Goal: Task Accomplishment & Management: Manage account settings

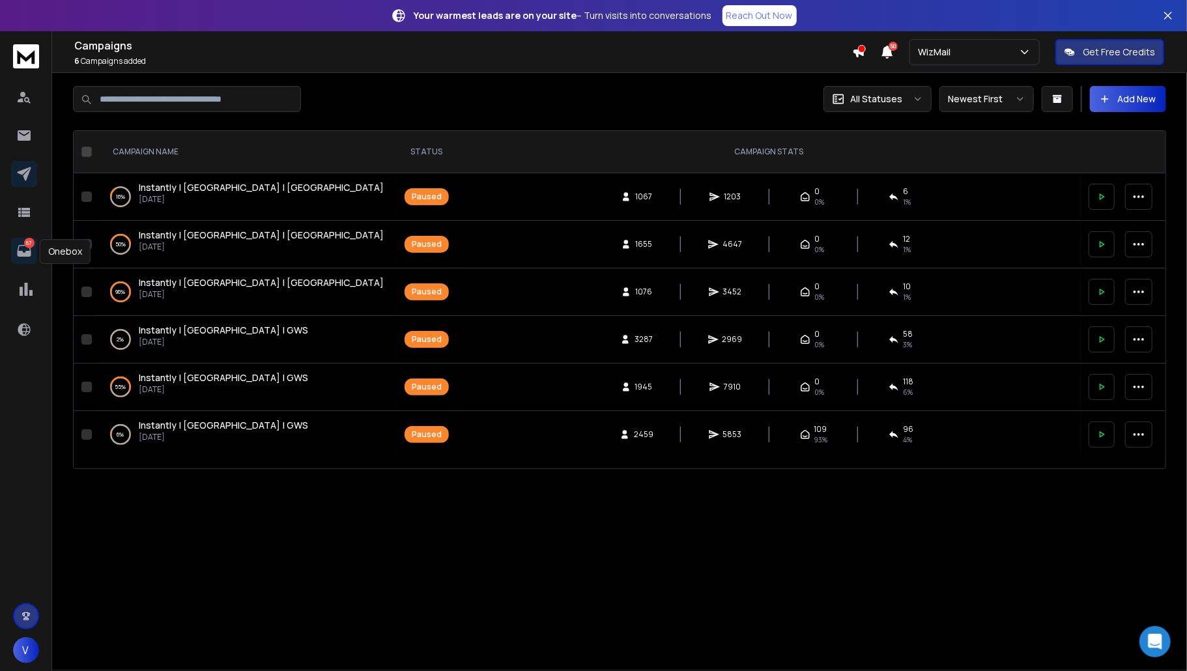
click at [35, 247] on link "67" at bounding box center [24, 251] width 26 height 26
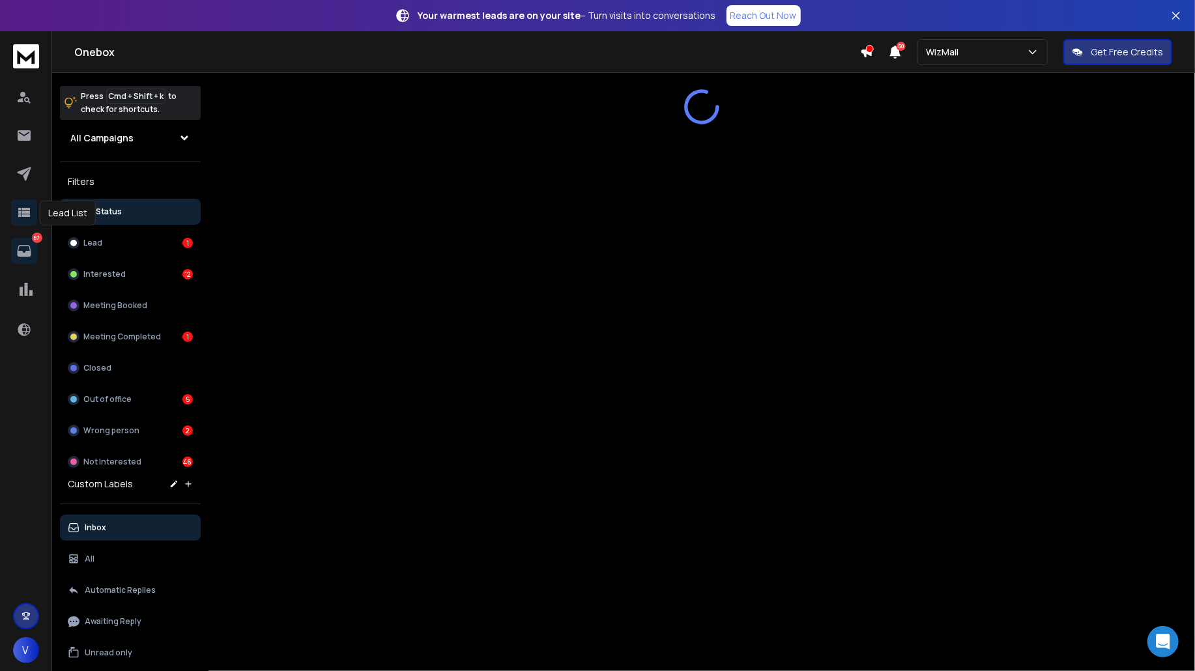
click at [34, 214] on link at bounding box center [24, 212] width 26 height 26
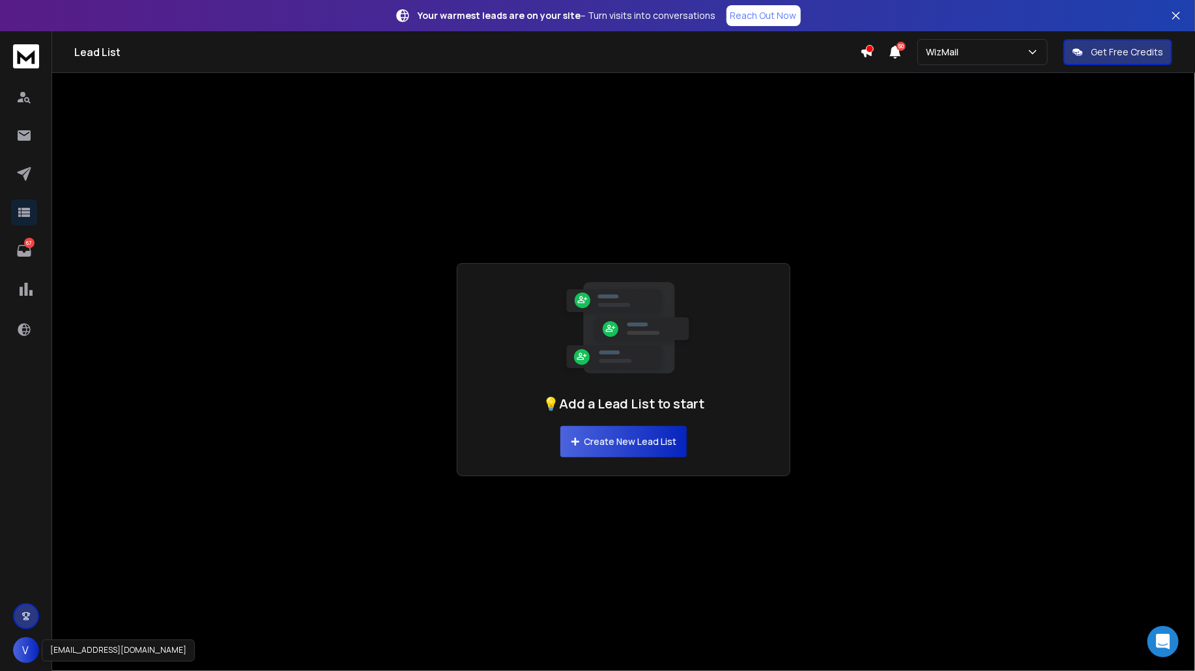
click at [25, 651] on span "V" at bounding box center [26, 650] width 26 height 26
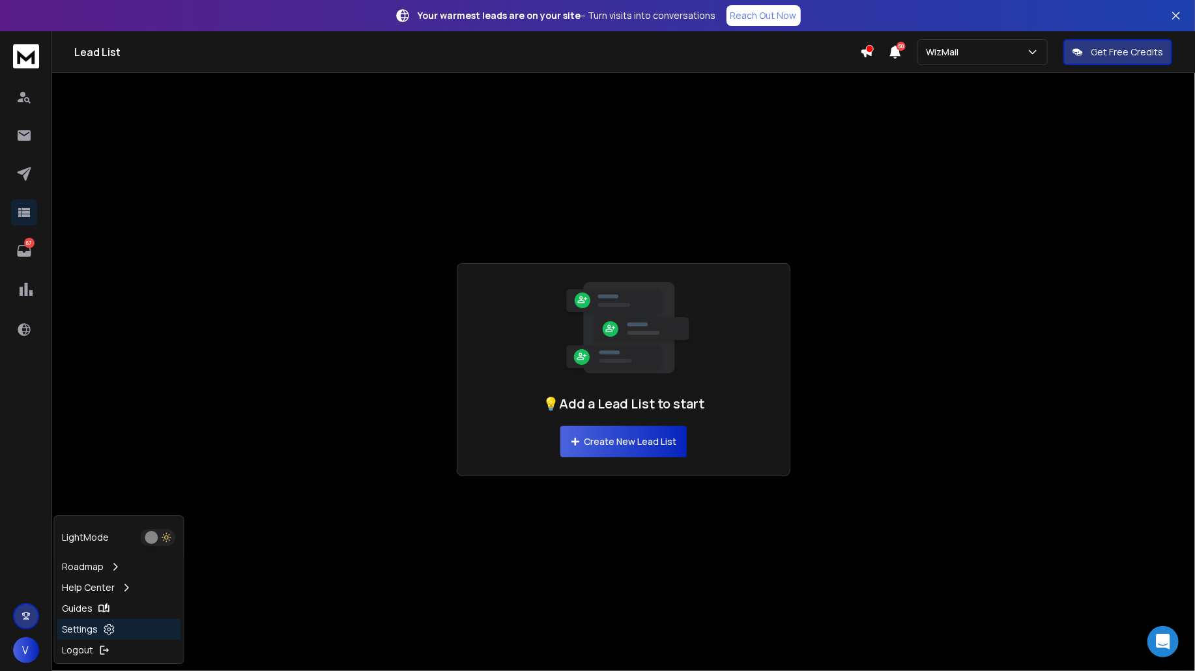
click at [65, 631] on p "Settings" at bounding box center [80, 629] width 36 height 13
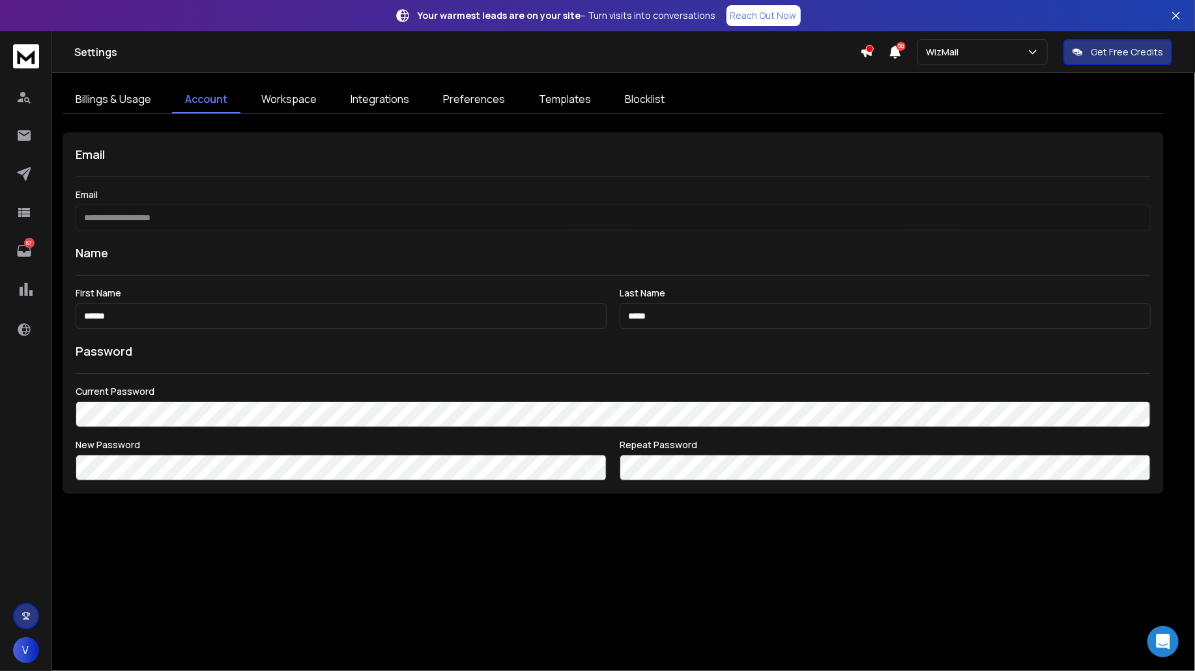
click at [316, 105] on link "Workspace" at bounding box center [288, 99] width 81 height 27
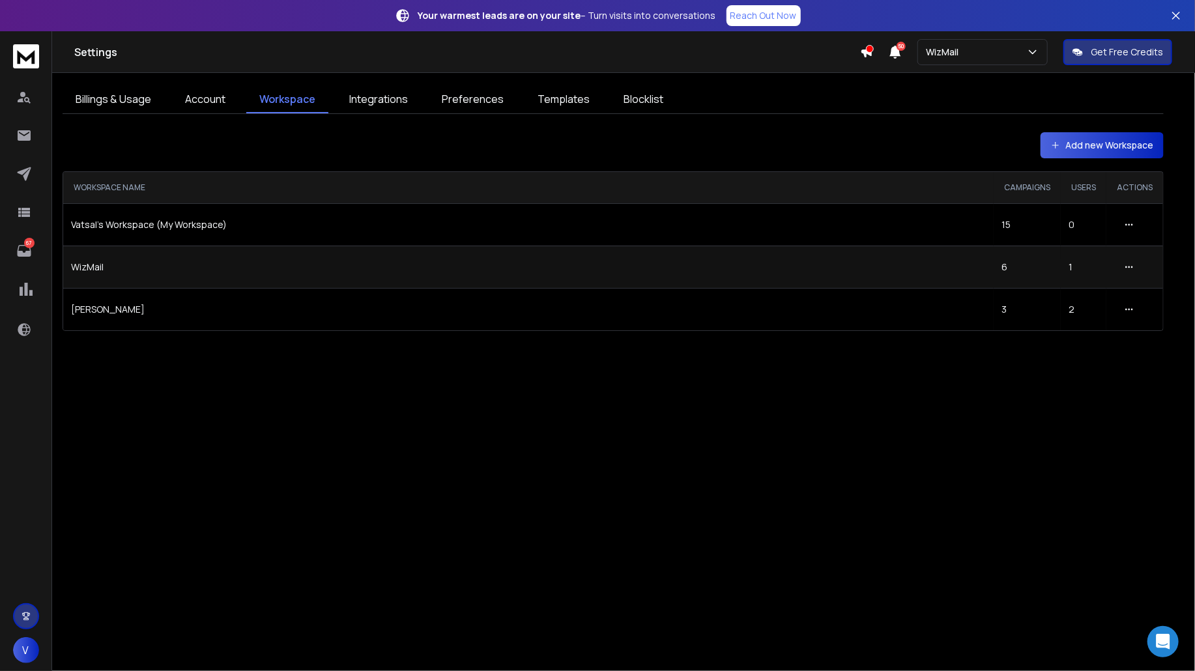
click at [244, 280] on td "WizMail" at bounding box center [528, 267] width 930 height 42
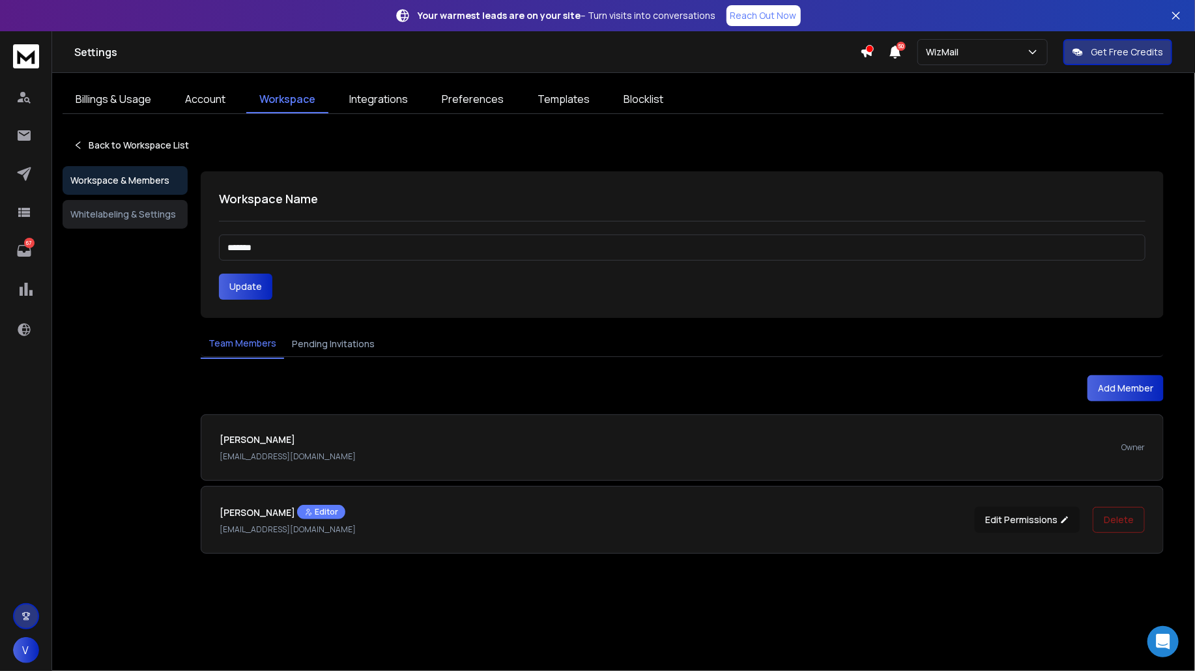
click at [337, 351] on button "Pending Invitations" at bounding box center [333, 344] width 98 height 29
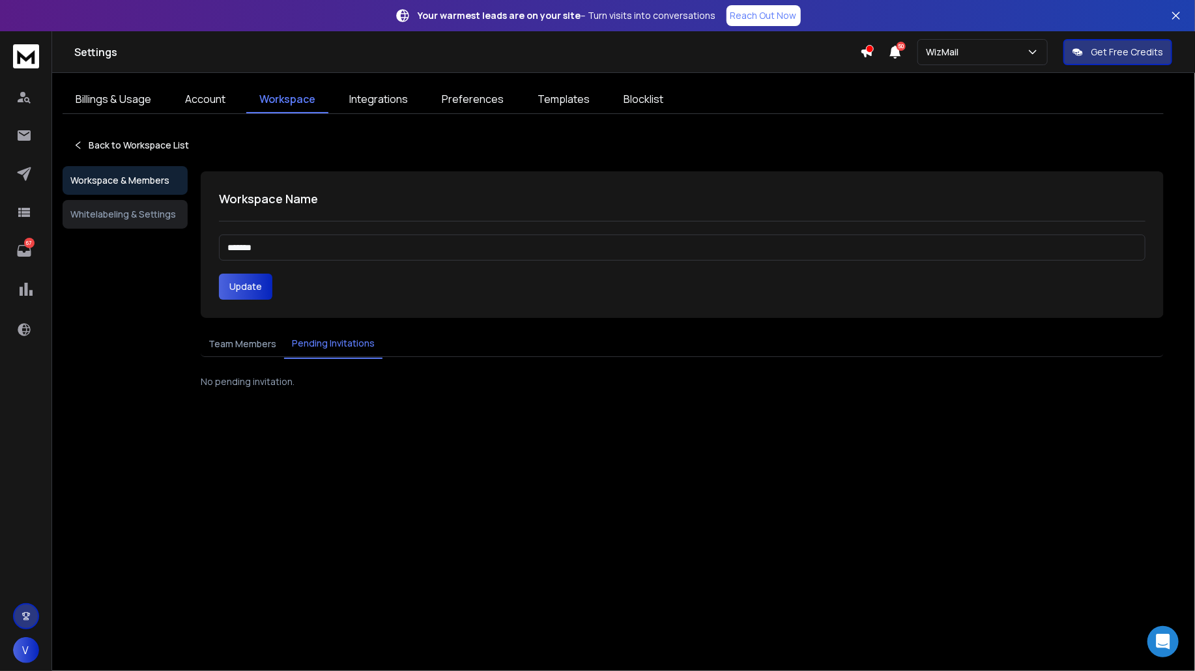
click at [252, 350] on button "Team Members" at bounding box center [242, 344] width 83 height 29
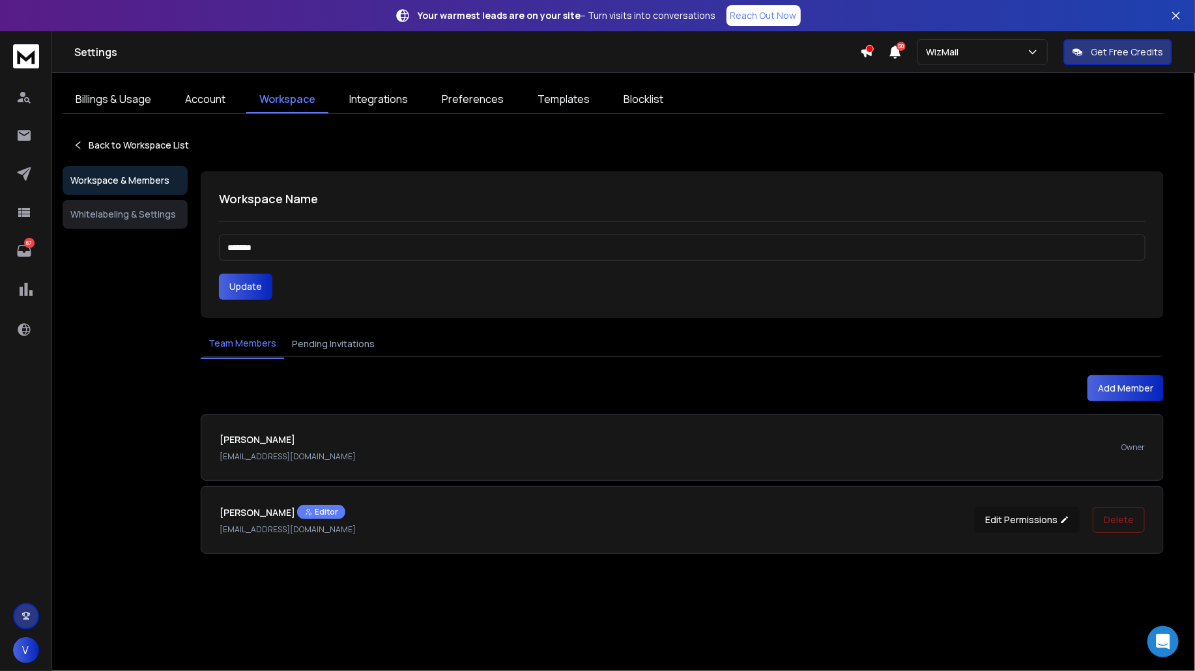
click at [1129, 375] on button "Add Member" at bounding box center [1125, 388] width 76 height 26
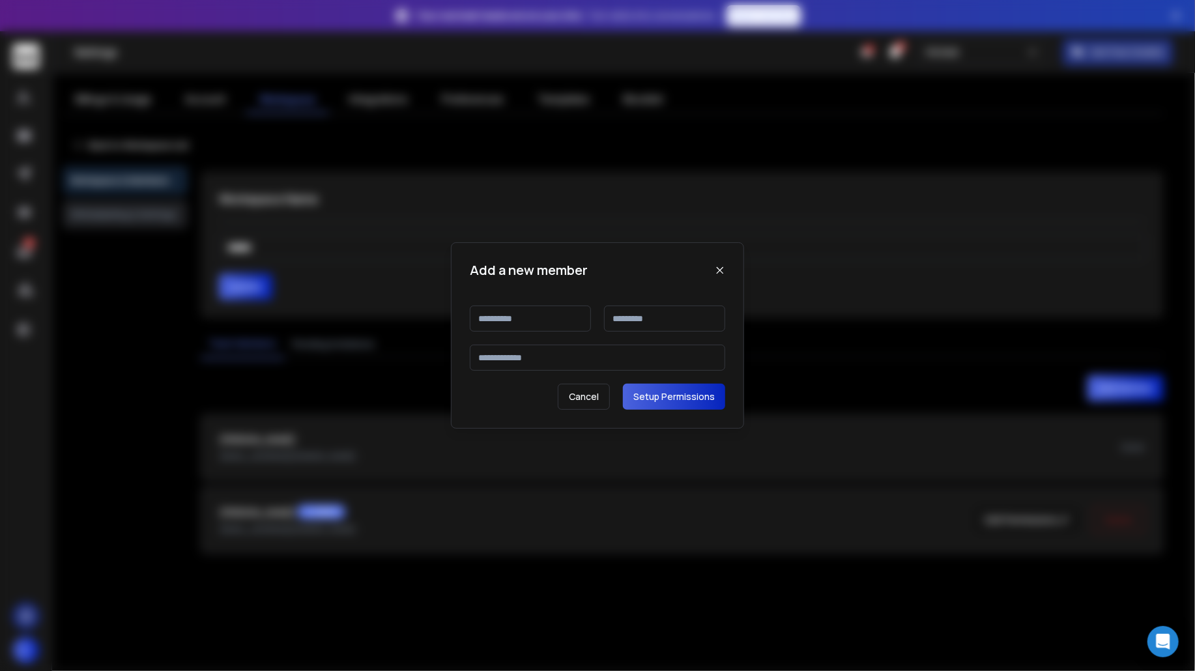
click at [545, 323] on input at bounding box center [530, 319] width 121 height 26
type input "***"
type input "*"
paste input "**********"
type input "**********"
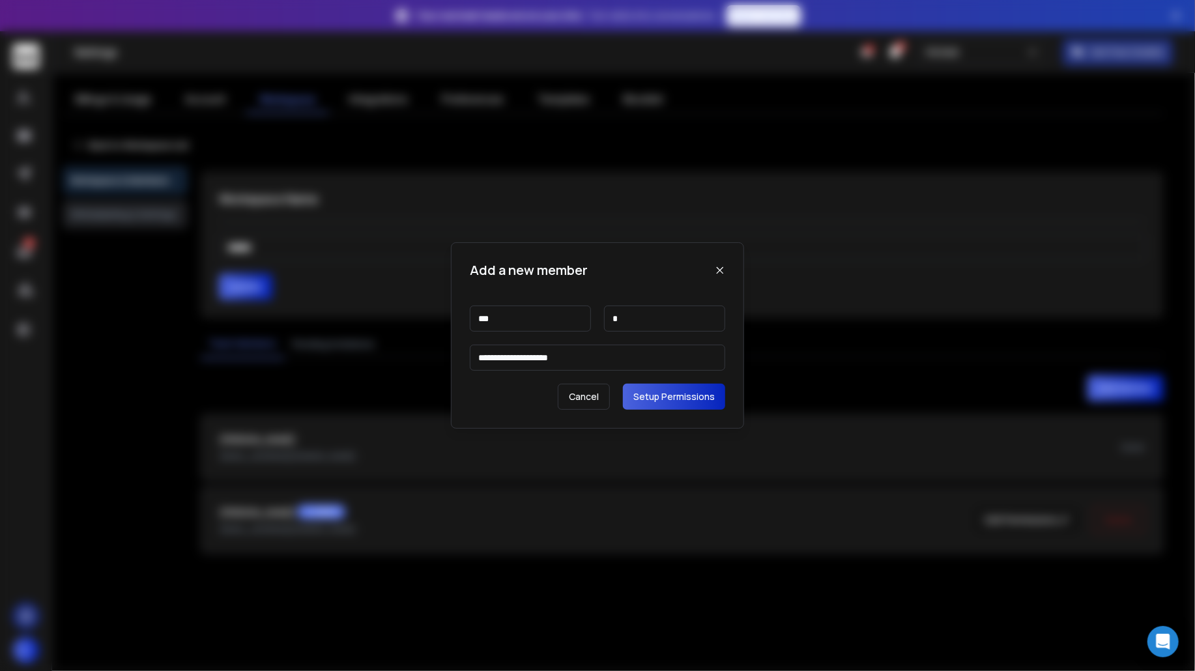
click at [672, 398] on button "Setup Permissions" at bounding box center [674, 397] width 102 height 26
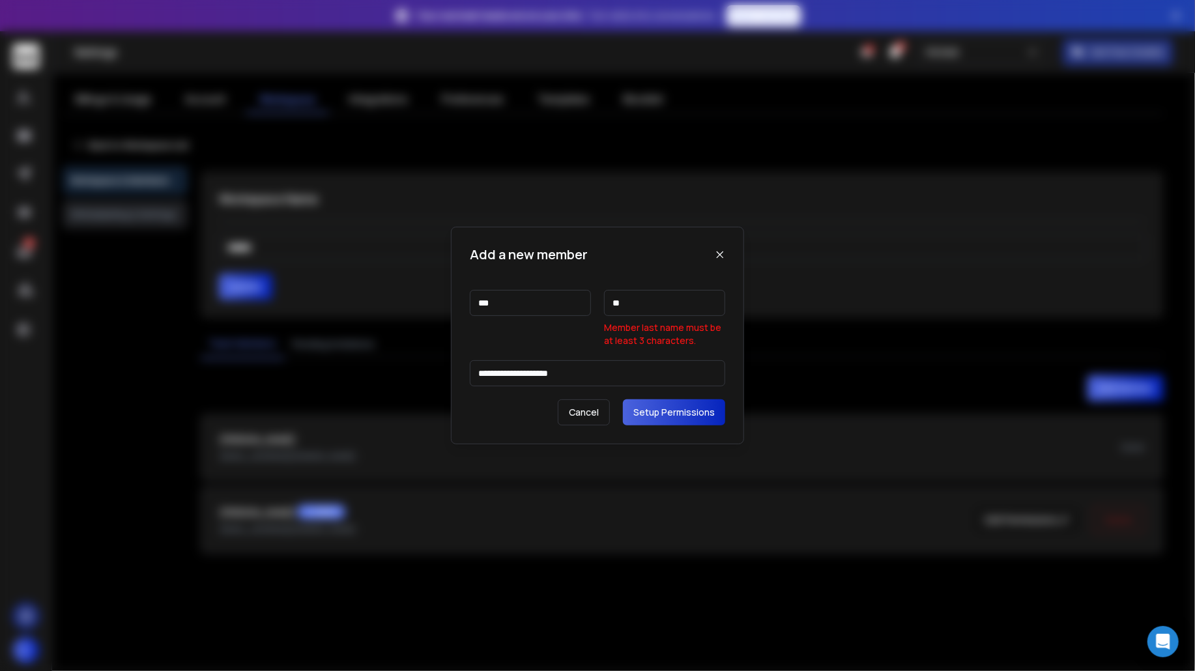
type input "*"
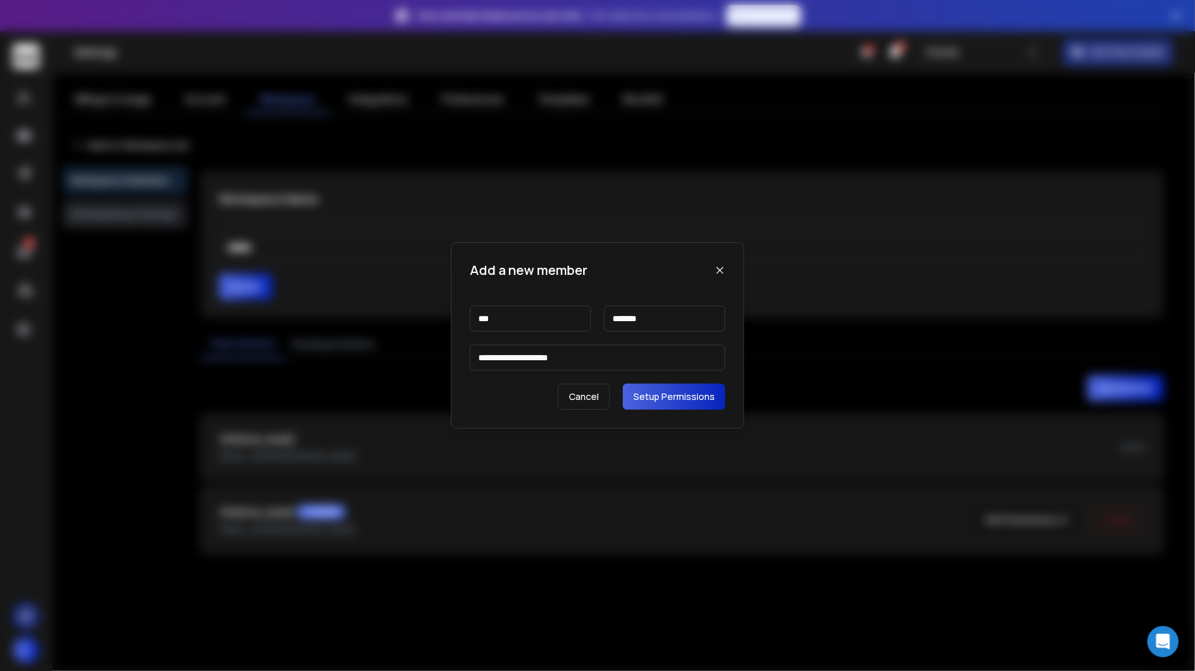
type input "*******"
click at [623, 384] on button "Setup Permissions" at bounding box center [674, 397] width 102 height 26
click at [706, 407] on button "Setup Permissions" at bounding box center [674, 397] width 102 height 26
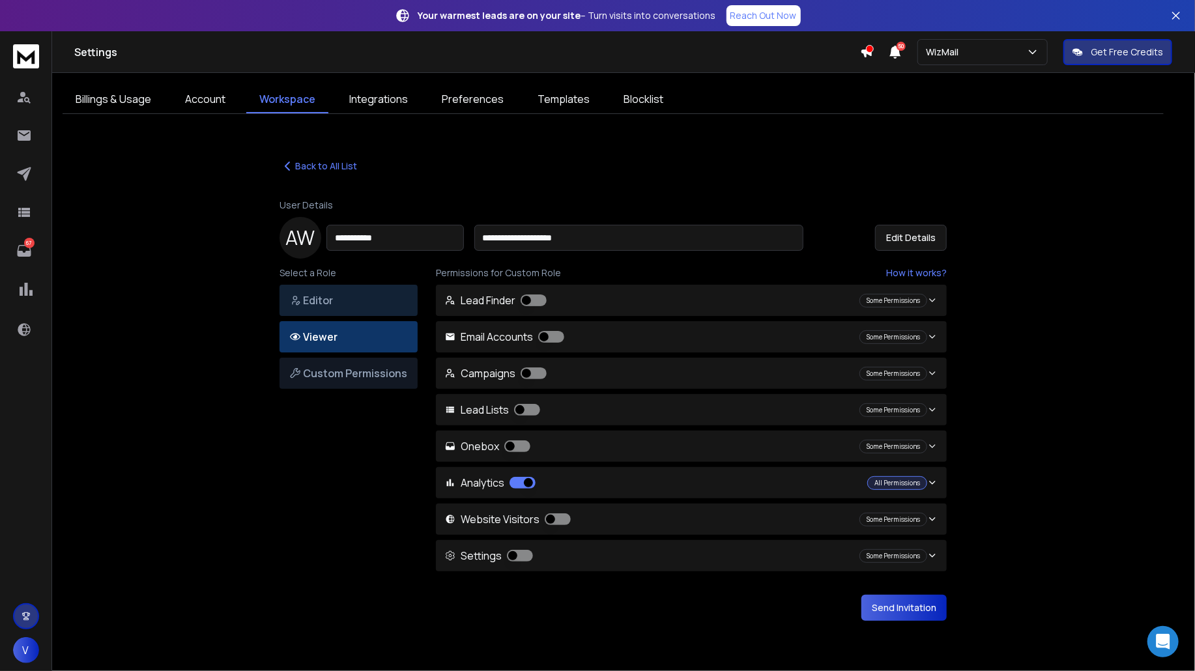
click at [351, 299] on p "Editor" at bounding box center [348, 301] width 117 height 16
click at [300, 299] on button "Editor" at bounding box center [294, 300] width 10 height 33
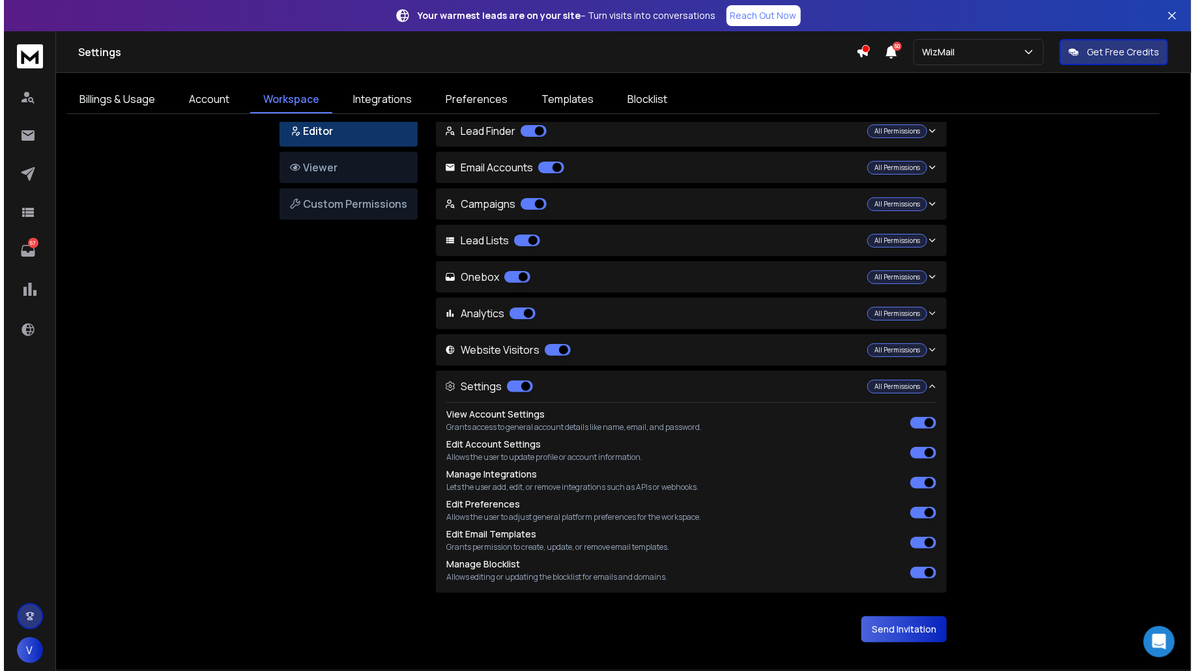
scroll to position [169, 0]
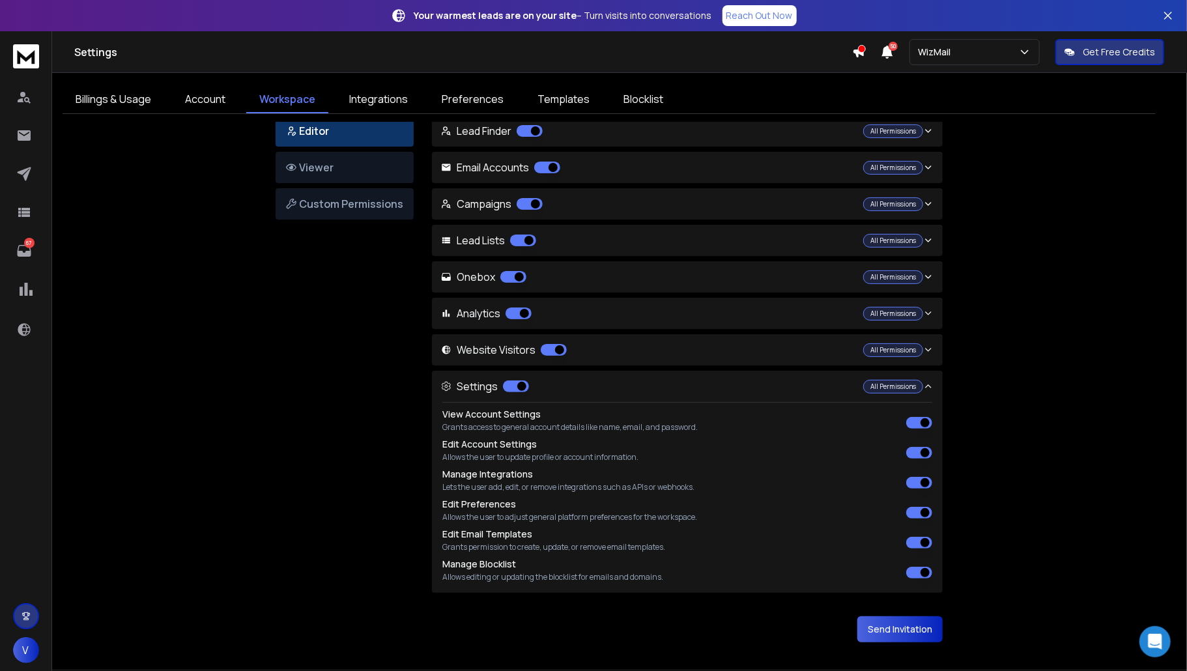
click at [874, 635] on button "Send Invitation" at bounding box center [899, 629] width 85 height 26
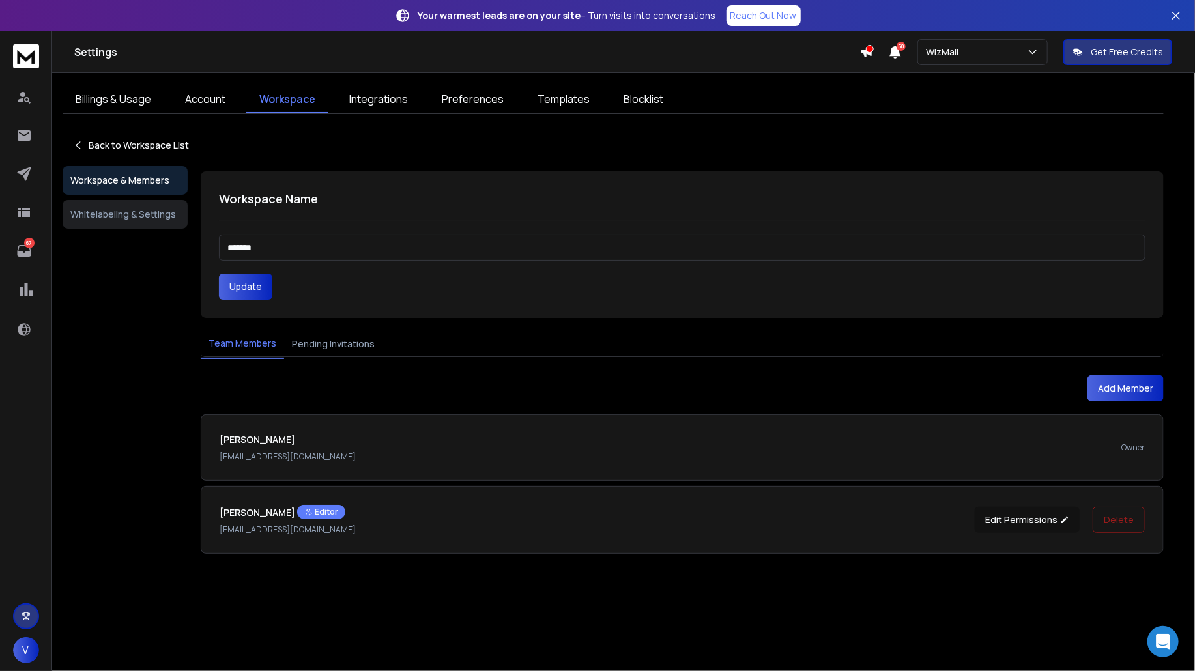
click at [363, 347] on button "Pending Invitations" at bounding box center [333, 344] width 98 height 29
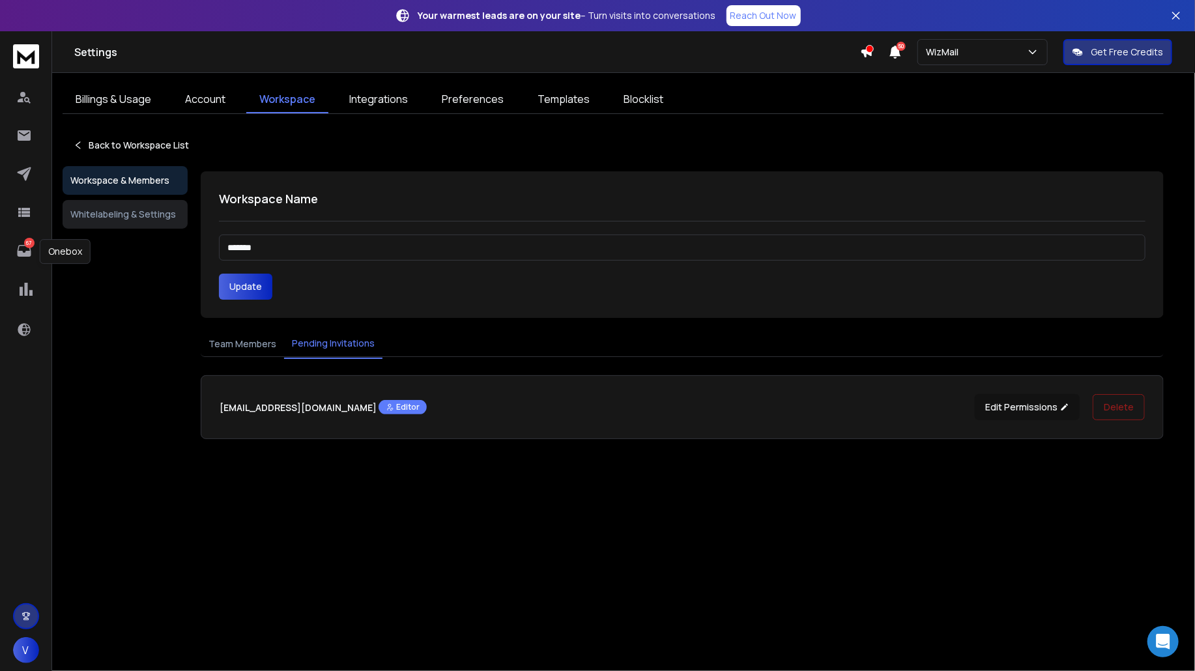
click at [37, 246] on div "67" at bounding box center [26, 253] width 30 height 31
click at [29, 247] on p "67" at bounding box center [29, 243] width 10 height 10
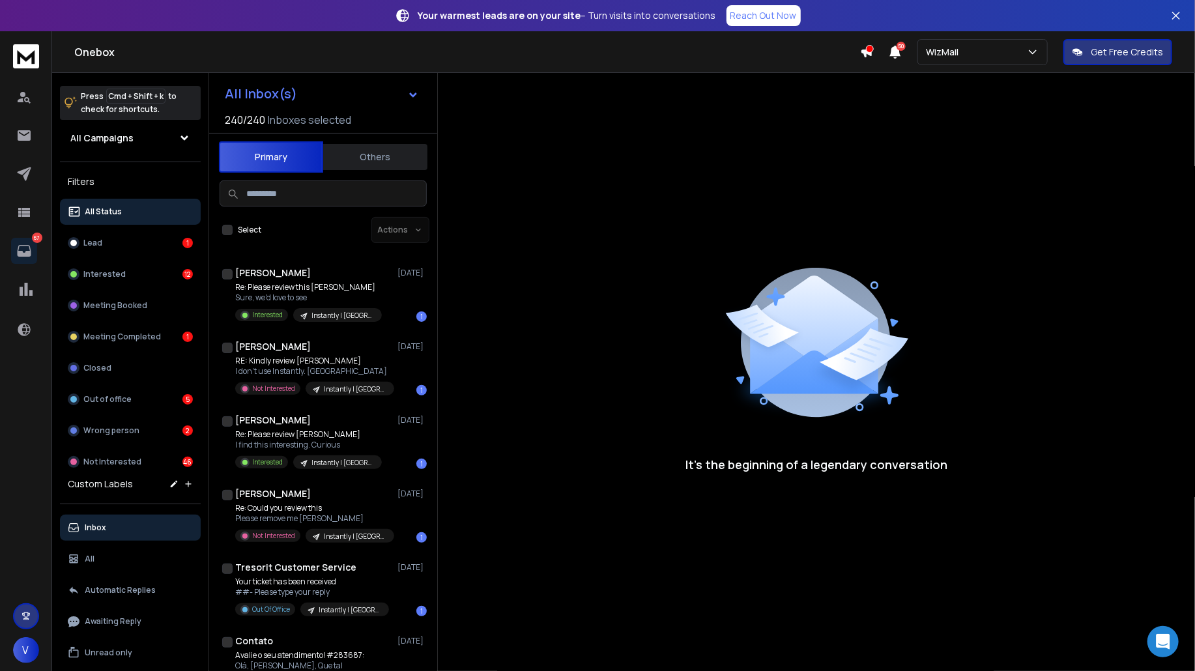
click at [860, 53] on h1 "Onebox" at bounding box center [467, 52] width 786 height 16
click at [870, 50] on icon at bounding box center [866, 52] width 10 height 10
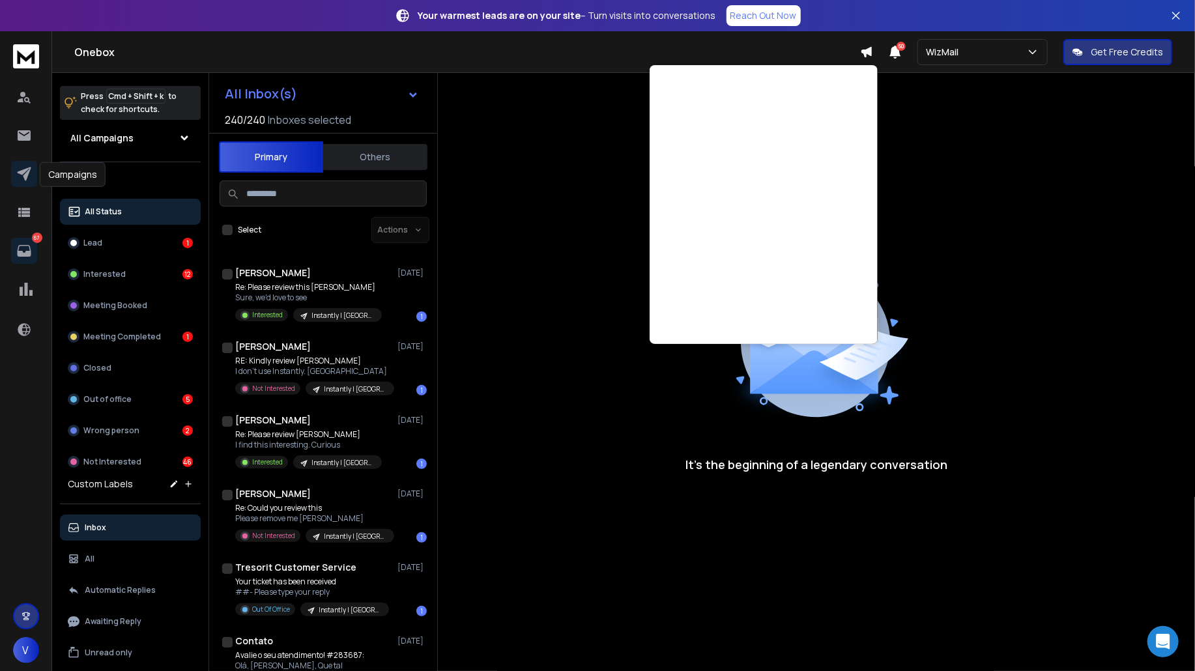
click at [26, 179] on icon at bounding box center [24, 174] width 16 height 16
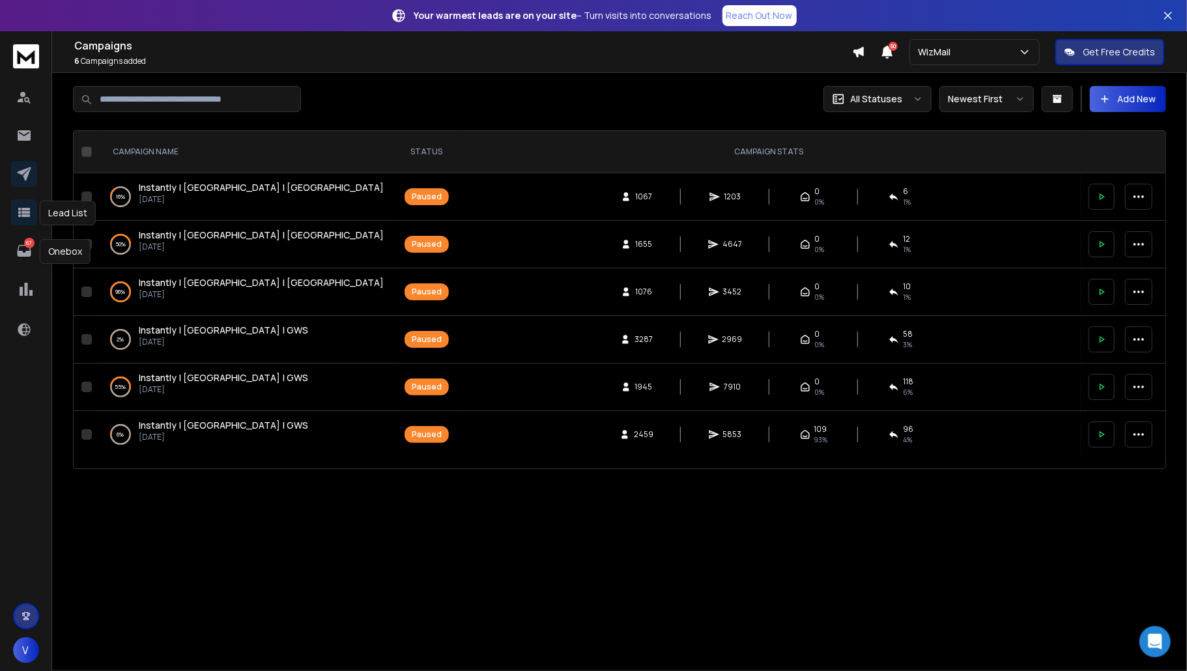
click at [20, 217] on icon at bounding box center [24, 213] width 16 height 16
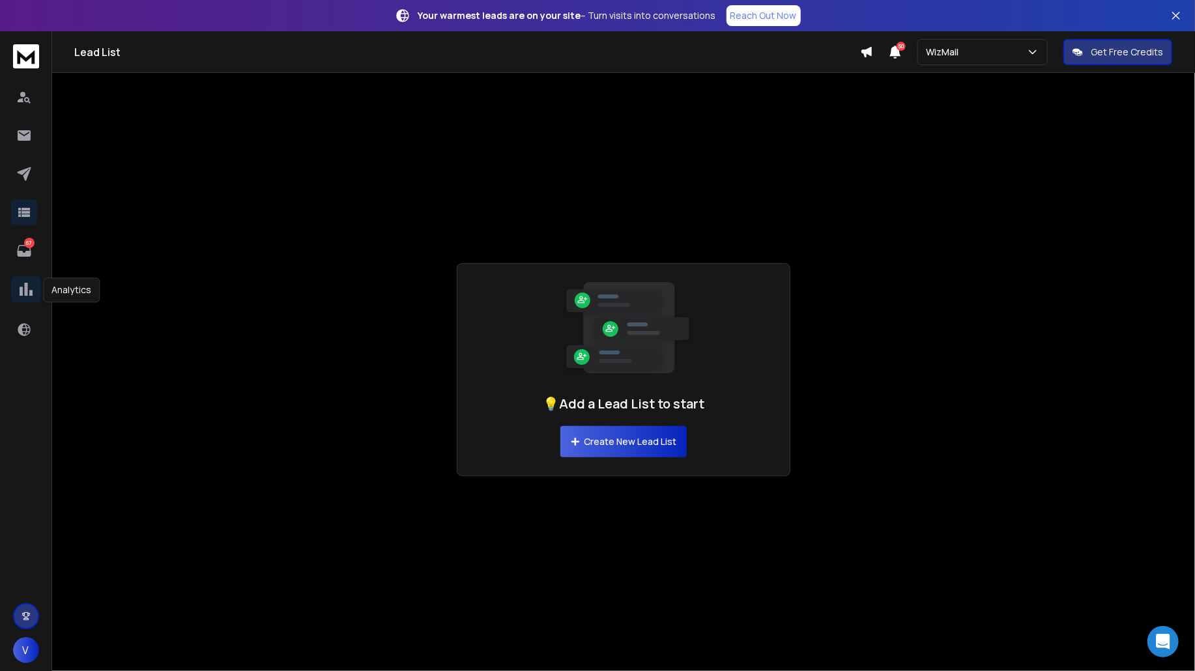
click at [21, 289] on icon at bounding box center [26, 289] width 13 height 13
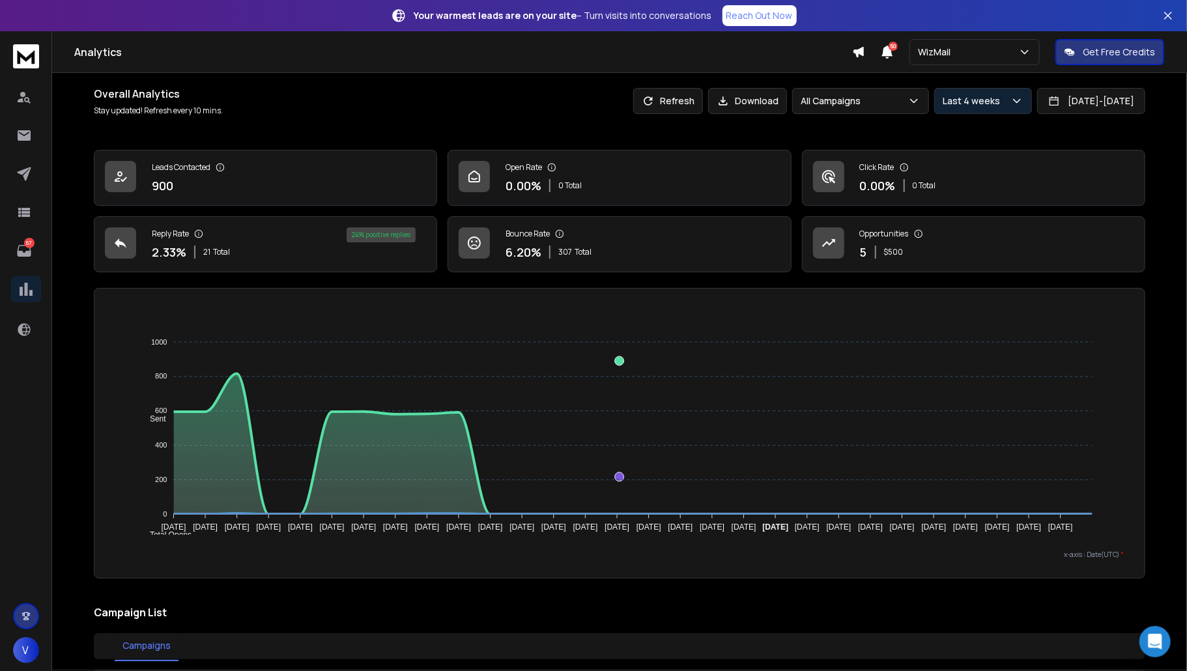
click at [1010, 105] on icon "button" at bounding box center [1016, 100] width 13 height 13
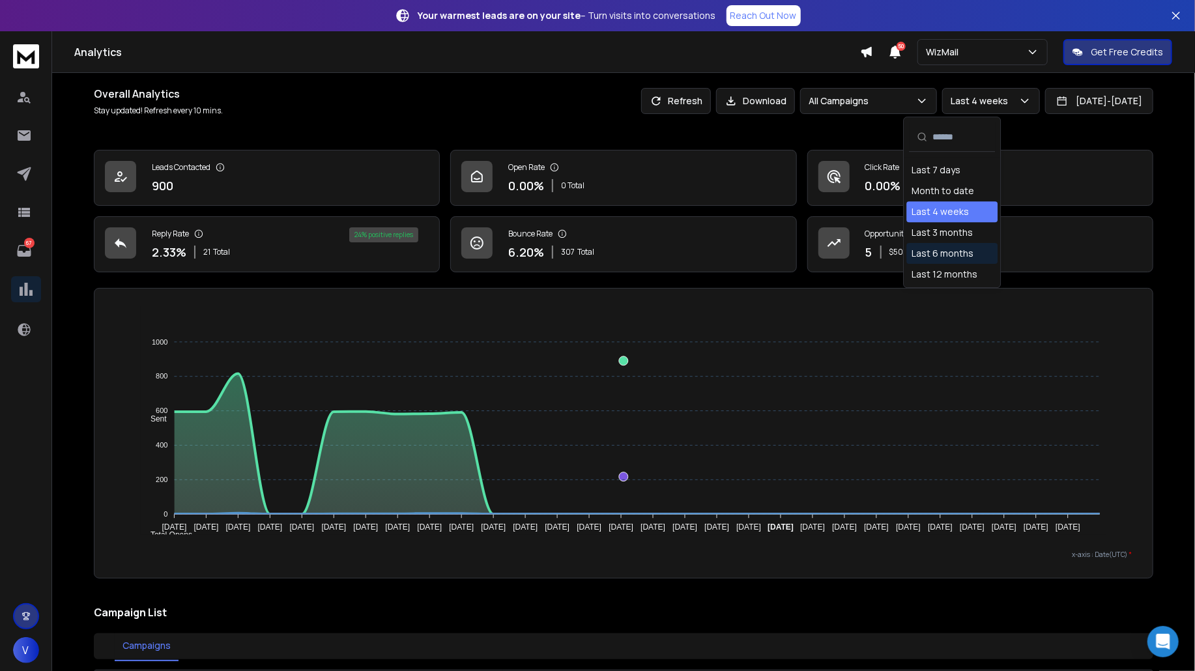
click at [938, 248] on div "Last 6 months" at bounding box center [942, 253] width 62 height 13
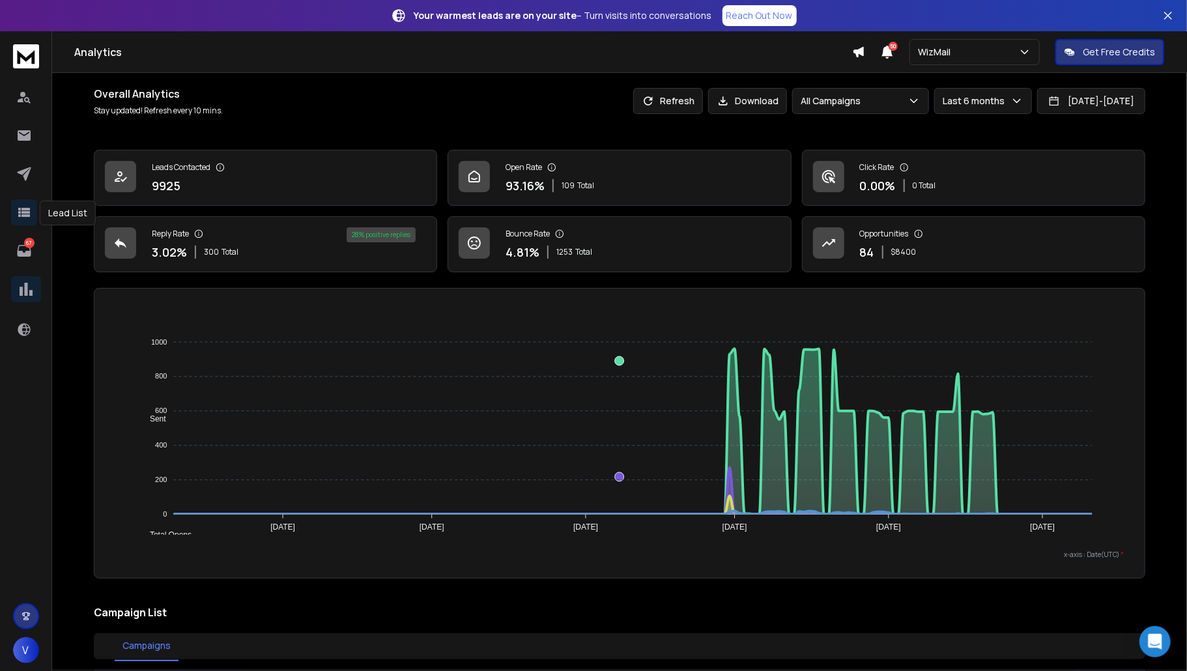
click at [26, 223] on link at bounding box center [24, 212] width 26 height 26
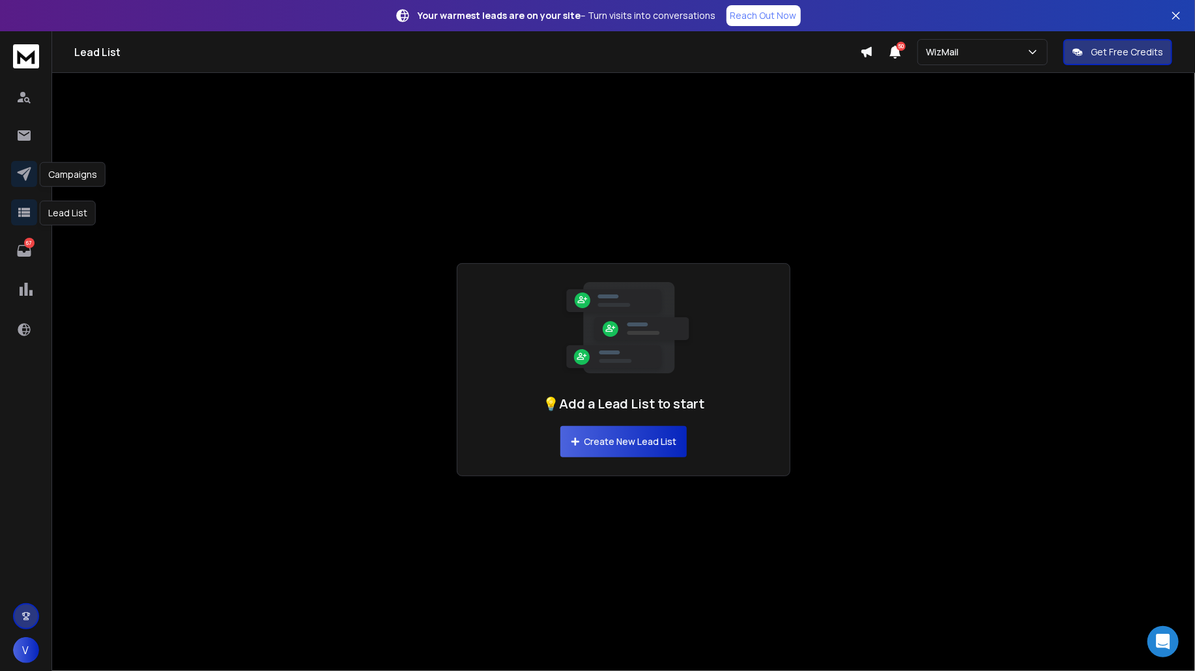
click at [20, 173] on icon at bounding box center [24, 174] width 14 height 14
